Goal: Task Accomplishment & Management: Manage account settings

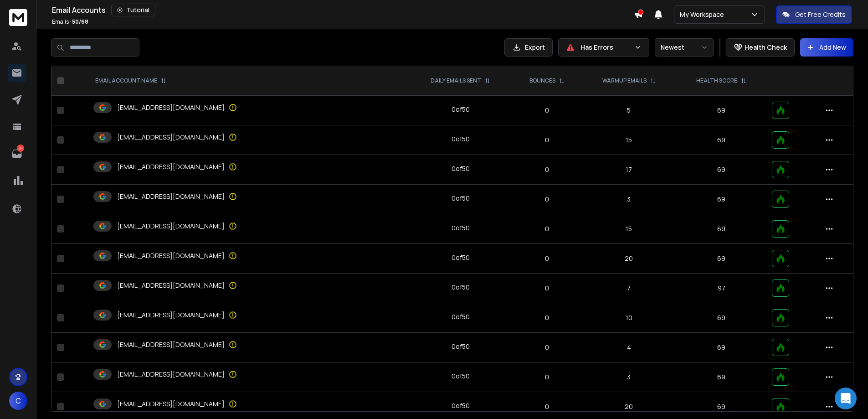
click at [103, 41] on input at bounding box center [95, 47] width 88 height 18
type input "**********"
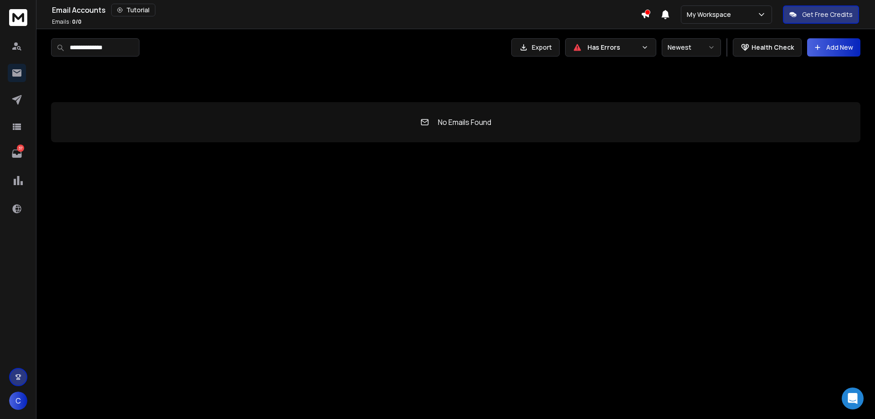
click at [621, 48] on p "Has Errors" at bounding box center [613, 47] width 50 height 9
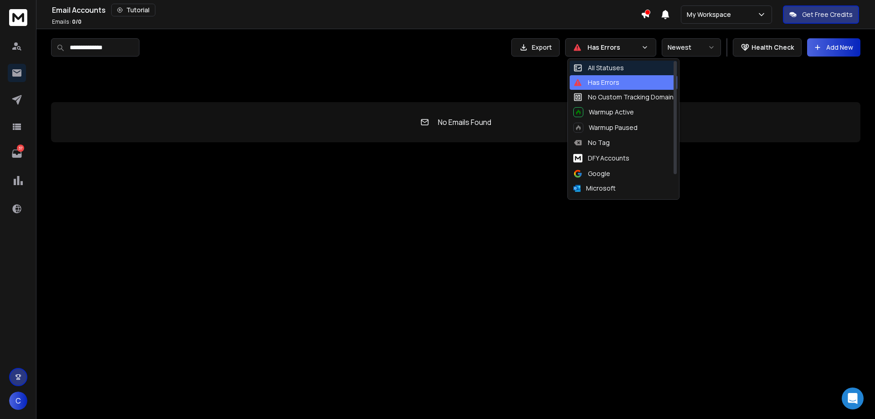
click at [610, 70] on div "All Statuses" at bounding box center [599, 67] width 51 height 9
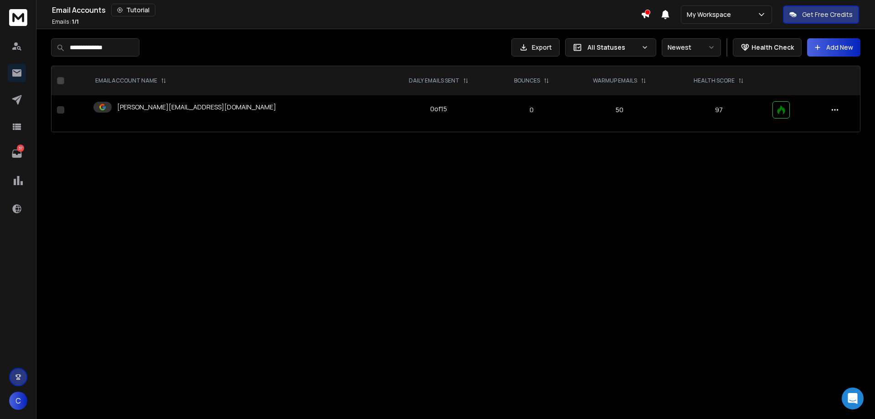
click at [183, 108] on p "[PERSON_NAME][EMAIL_ADDRESS][DOMAIN_NAME]" at bounding box center [196, 107] width 159 height 9
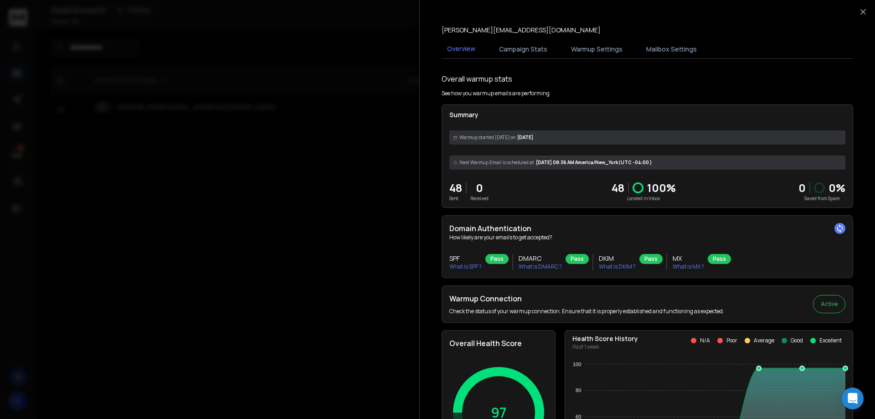
click at [601, 46] on button "Warmup Settings" at bounding box center [597, 49] width 62 height 20
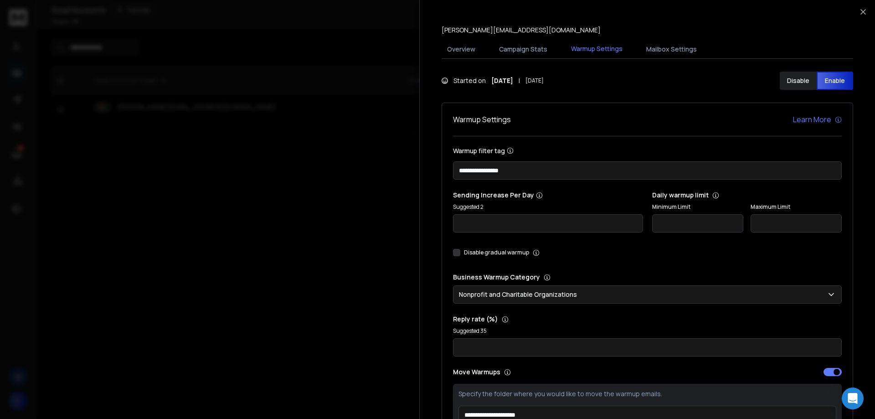
click at [503, 48] on button "Campaign Stats" at bounding box center [523, 49] width 59 height 20
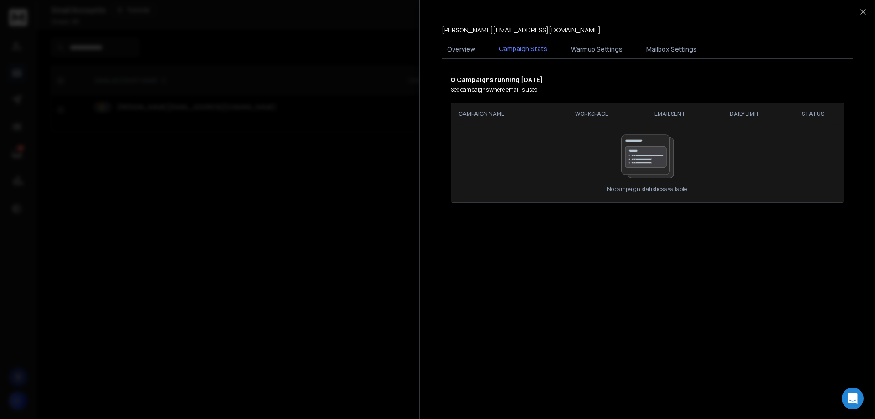
click at [460, 47] on button "Overview" at bounding box center [461, 49] width 39 height 20
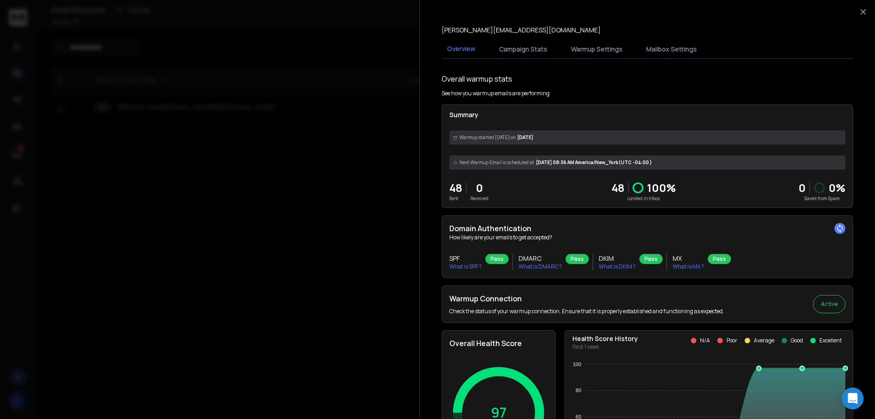
click at [659, 51] on button "Mailbox Settings" at bounding box center [672, 49] width 62 height 20
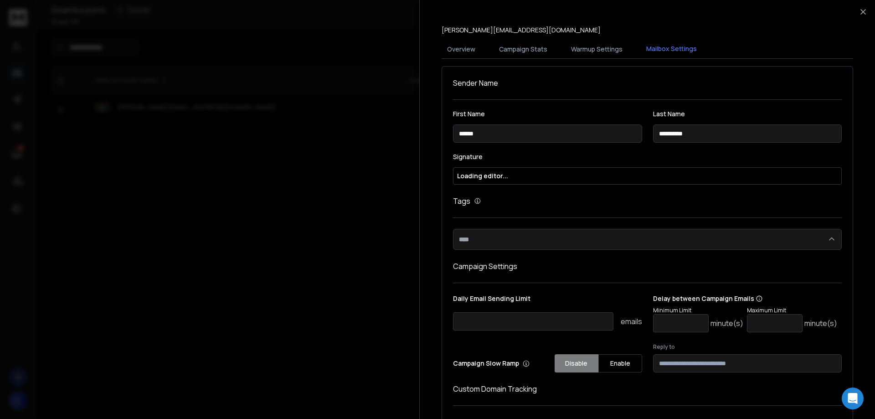
click at [607, 51] on button "Warmup Settings" at bounding box center [597, 49] width 62 height 20
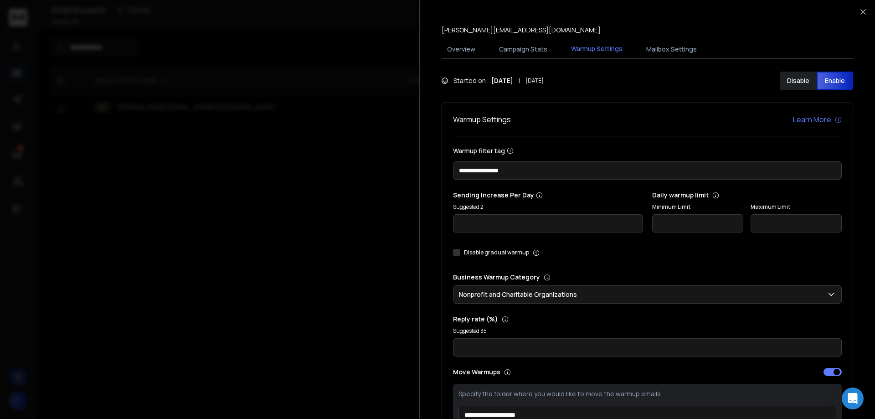
click at [770, 225] on input "**" at bounding box center [796, 223] width 91 height 18
type input "**"
click at [674, 228] on input "*" at bounding box center [697, 223] width 91 height 18
click at [512, 228] on input "*" at bounding box center [548, 223] width 190 height 18
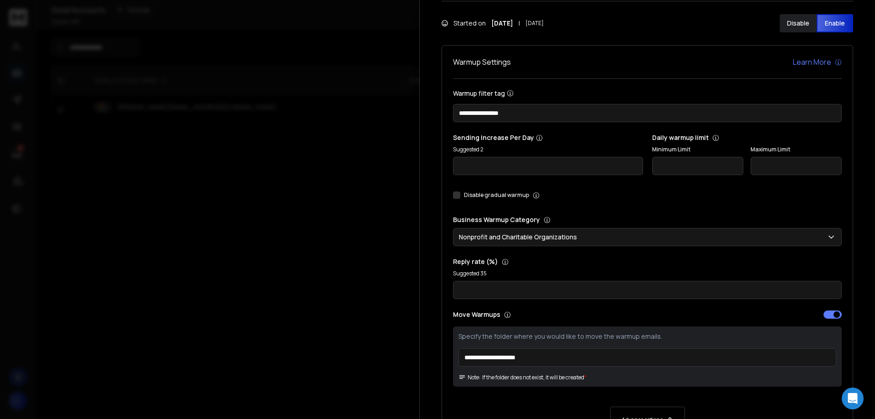
scroll to position [137, 0]
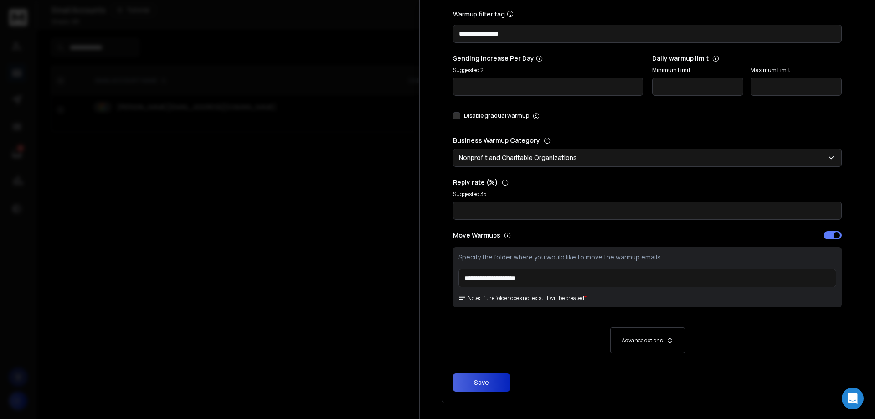
type input "*"
click at [480, 390] on button "Save" at bounding box center [481, 382] width 57 height 18
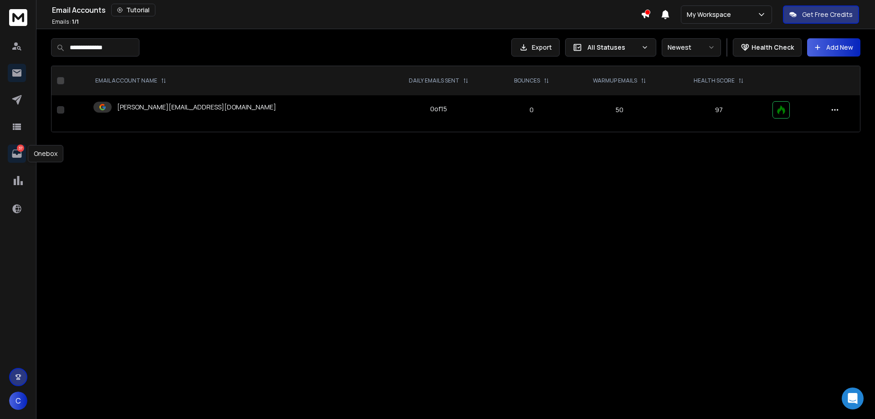
click at [19, 155] on icon at bounding box center [17, 154] width 10 height 8
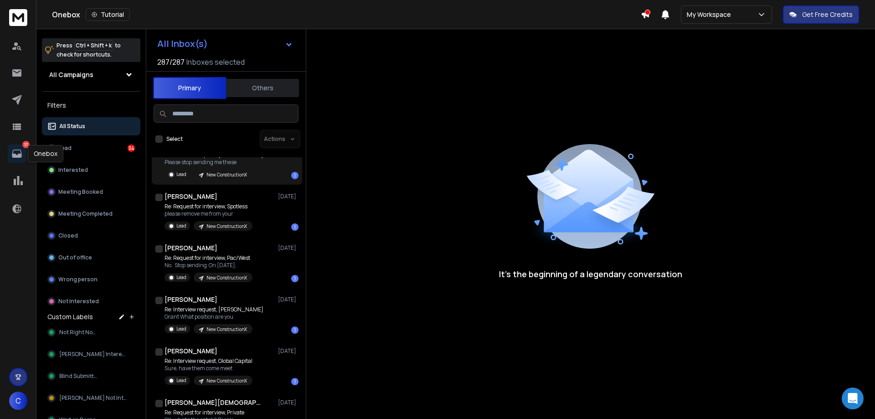
scroll to position [182, 0]
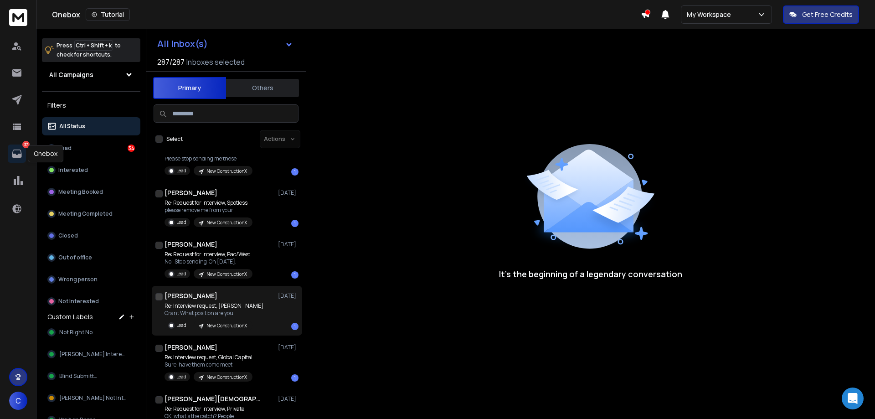
click at [246, 310] on p "Grant What position are you" at bounding box center [214, 313] width 99 height 7
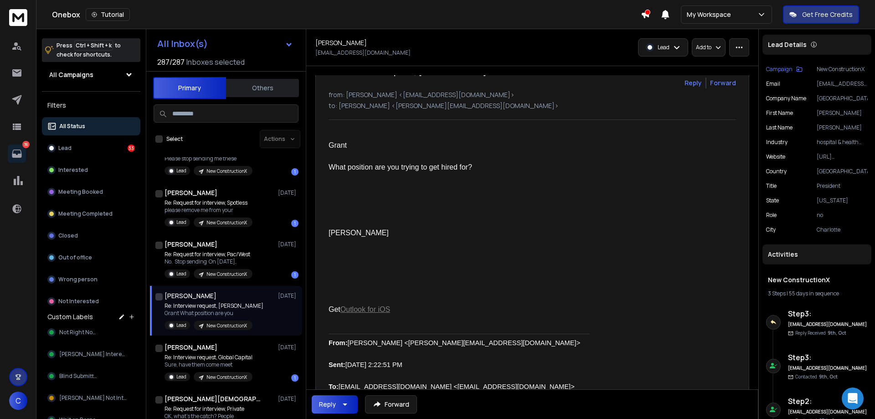
scroll to position [0, 0]
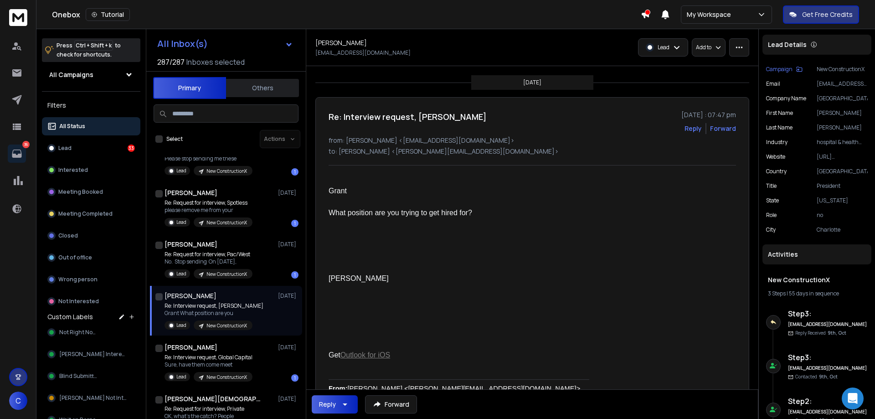
click at [732, 54] on button "button" at bounding box center [739, 47] width 20 height 18
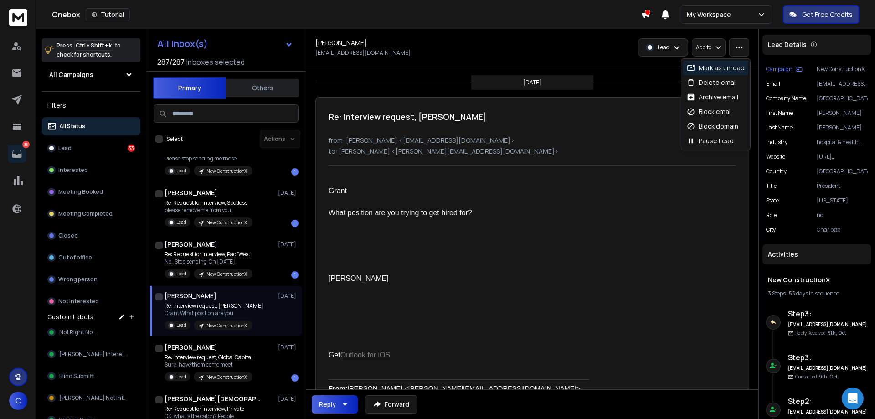
click at [722, 67] on div "Mark as unread" at bounding box center [716, 67] width 58 height 9
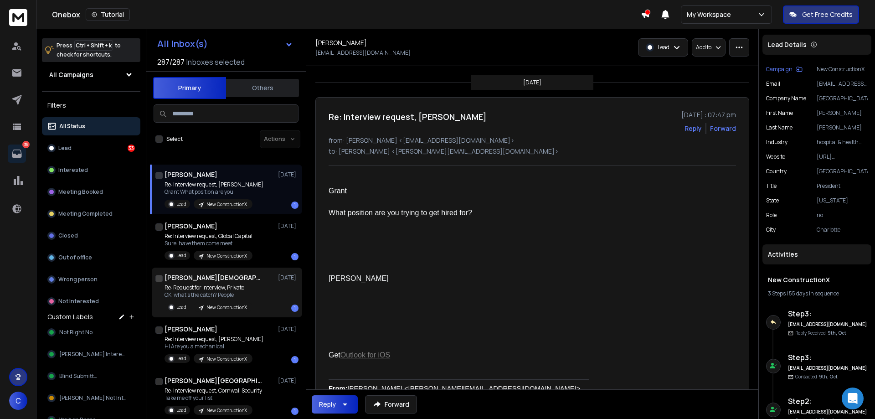
scroll to position [319, 0]
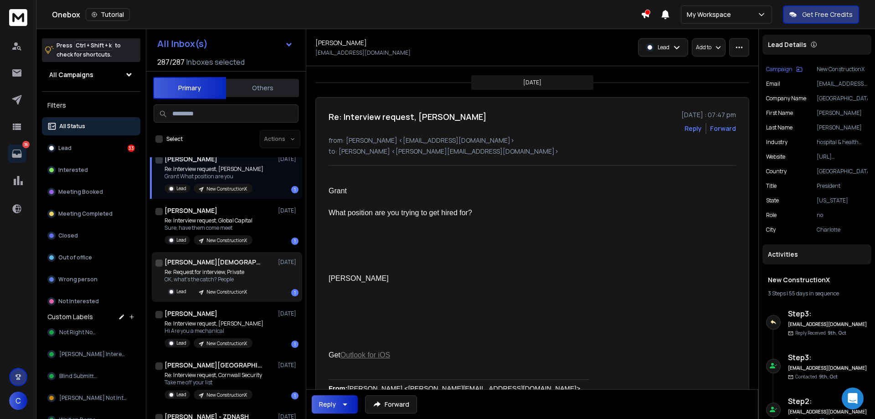
click at [248, 278] on p "OK, what’s the catch? People" at bounding box center [209, 279] width 88 height 7
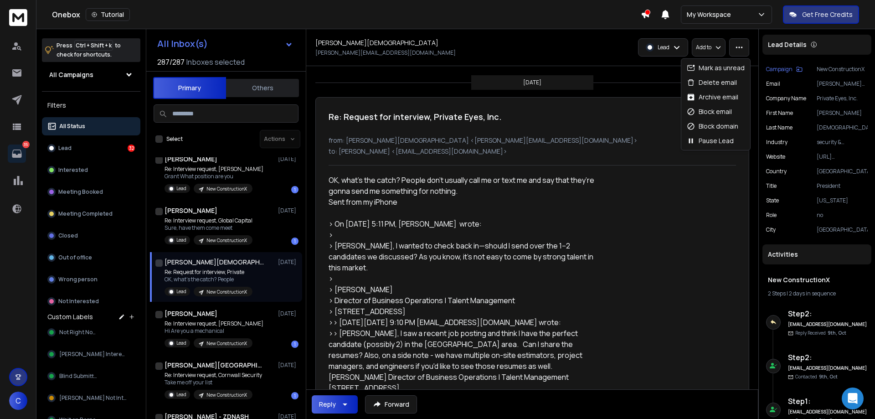
click at [735, 48] on button "button" at bounding box center [739, 47] width 20 height 18
click at [730, 63] on div "Mark as unread" at bounding box center [716, 67] width 58 height 9
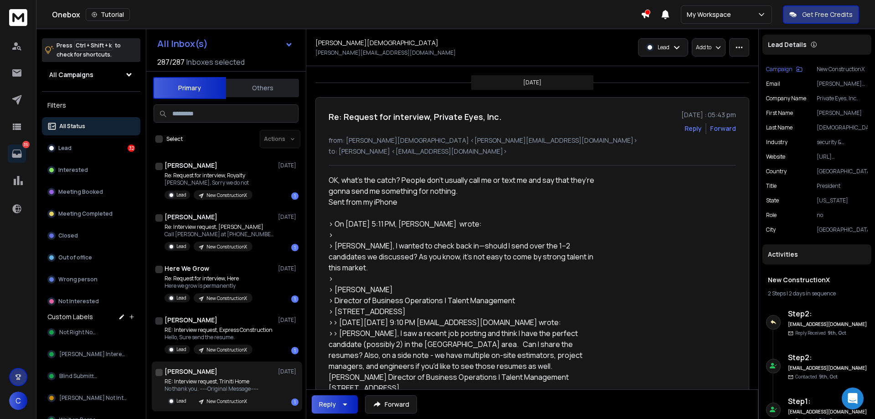
scroll to position [1550, 0]
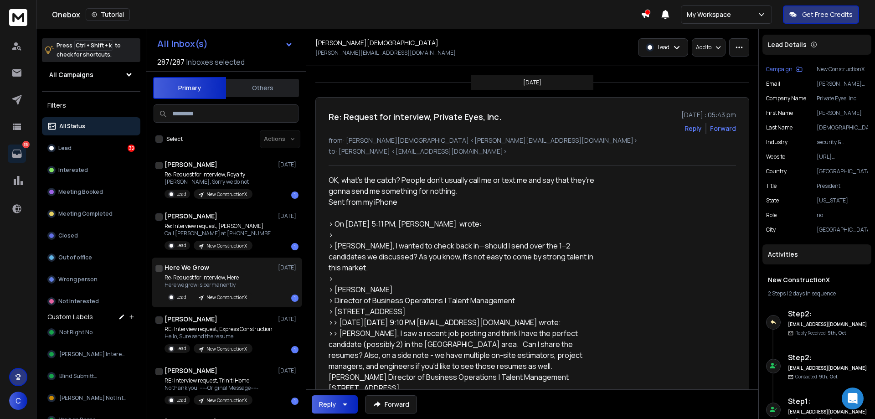
click at [205, 283] on p "Here we grow is permanently" at bounding box center [209, 284] width 88 height 7
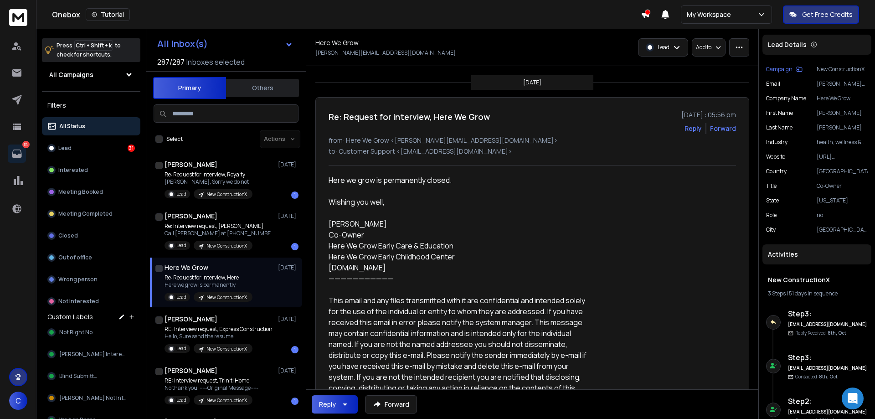
click at [738, 48] on icon "button" at bounding box center [739, 47] width 8 height 8
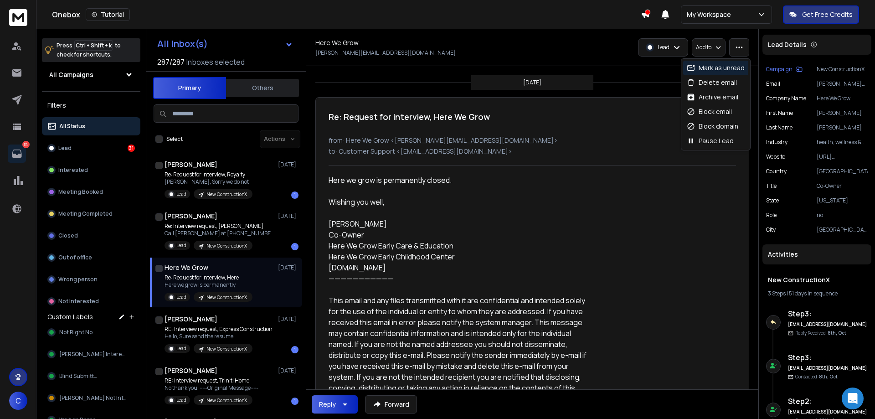
click at [730, 62] on div "Mark as unread" at bounding box center [715, 68] width 65 height 15
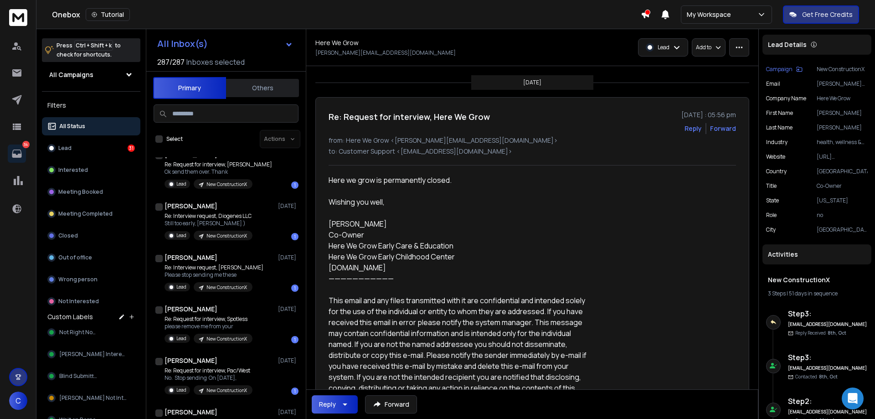
scroll to position [0, 0]
